Goal: Task Accomplishment & Management: Use online tool/utility

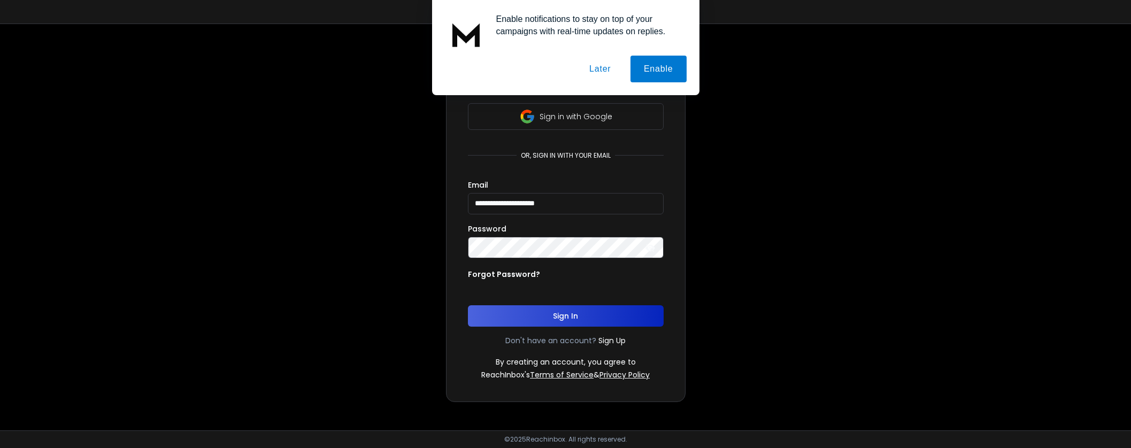
click at [538, 313] on button "Sign In" at bounding box center [566, 315] width 196 height 21
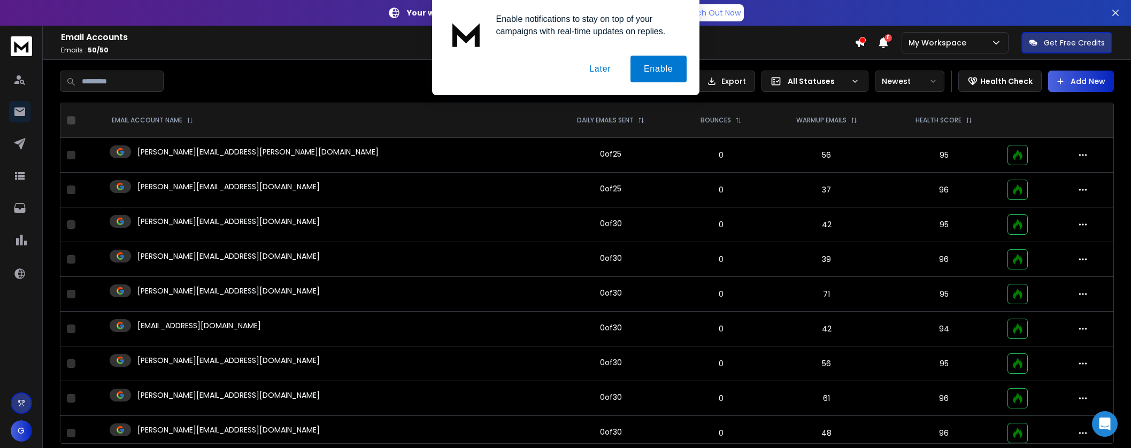
click at [607, 74] on button "Later" at bounding box center [600, 69] width 48 height 27
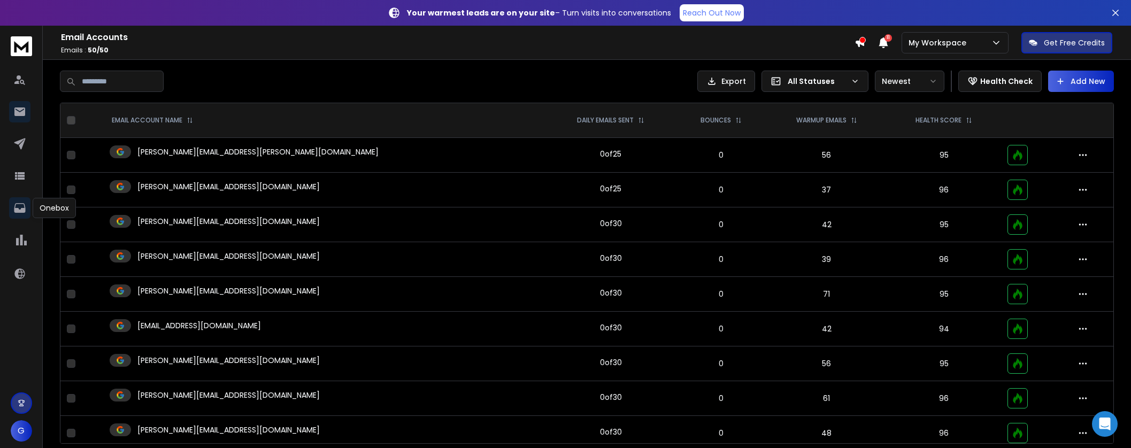
click at [16, 210] on icon at bounding box center [19, 208] width 11 height 10
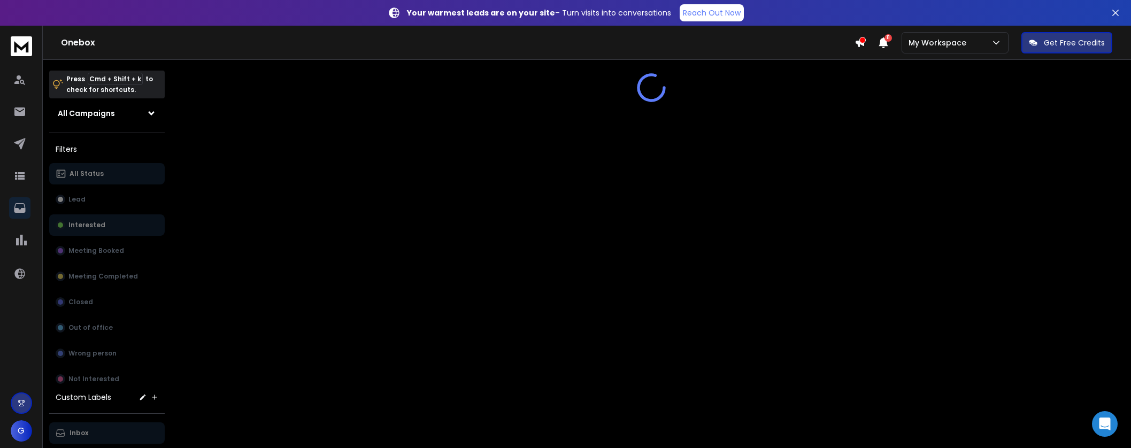
click at [104, 229] on div "All Status Lead Interested Meeting Booked Meeting Completed Closed Out of offic…" at bounding box center [107, 276] width 116 height 227
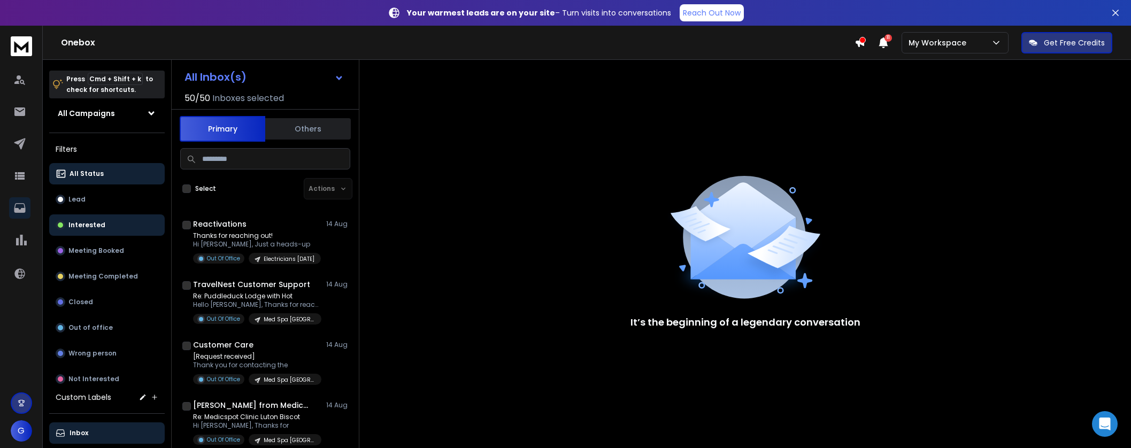
click at [126, 222] on button "Interested" at bounding box center [107, 224] width 116 height 21
